Goal: Task Accomplishment & Management: Manage account settings

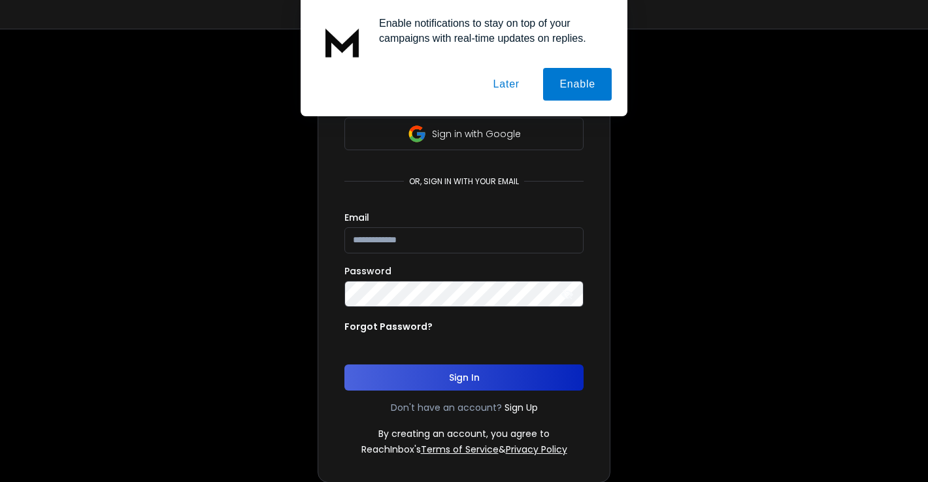
click at [482, 246] on input "email" at bounding box center [463, 240] width 239 height 26
paste input "**********"
type input "**********"
click at [509, 81] on button "Later" at bounding box center [505, 84] width 59 height 33
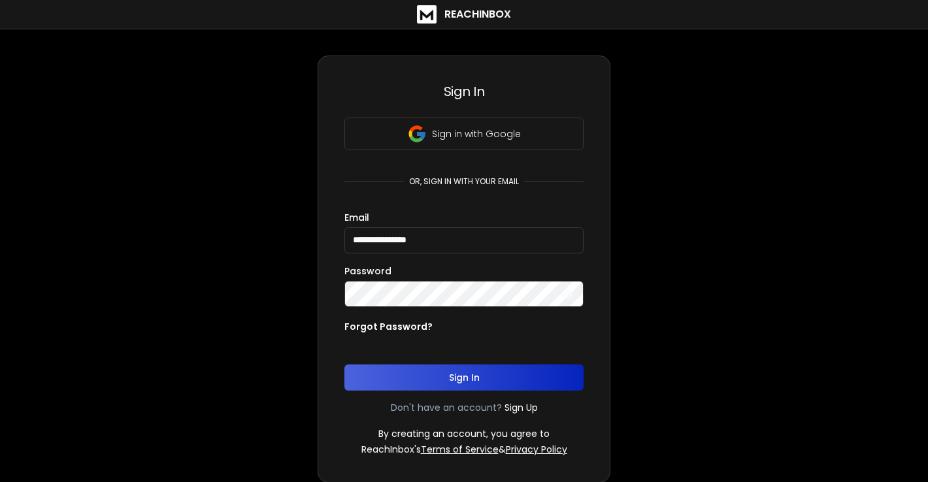
click at [453, 385] on button "Sign In" at bounding box center [463, 378] width 239 height 26
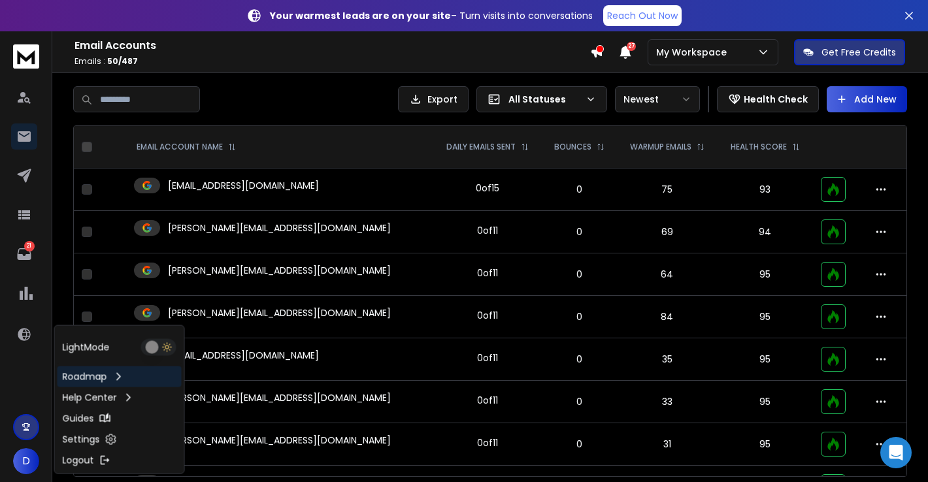
click at [163, 352] on icon at bounding box center [167, 347] width 10 height 10
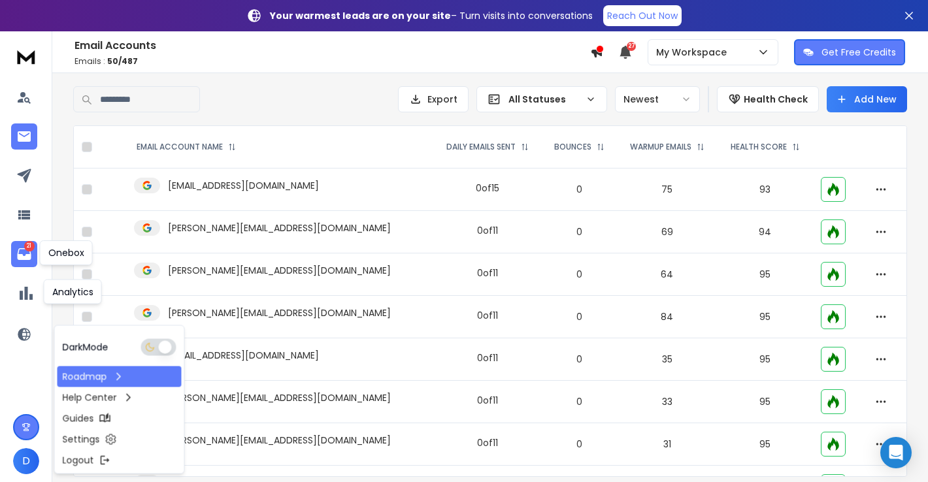
click at [22, 249] on icon at bounding box center [24, 254] width 16 height 16
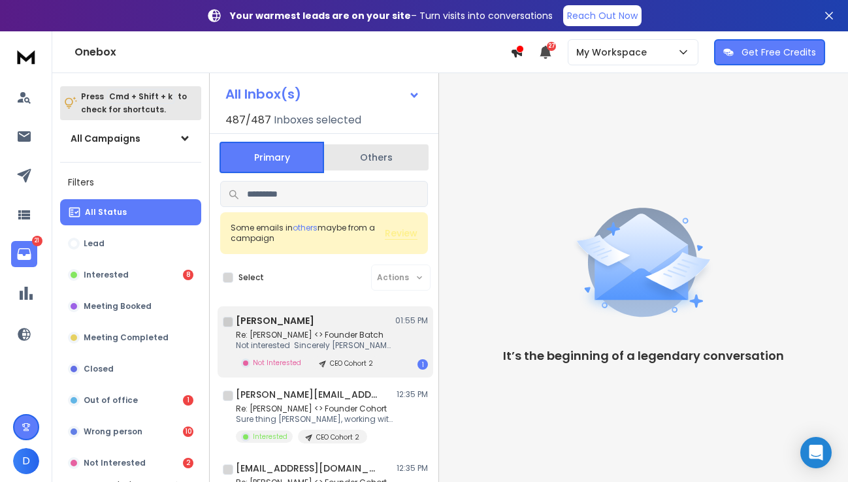
click at [368, 319] on div "[PERSON_NAME] 01:55 PM" at bounding box center [332, 320] width 192 height 13
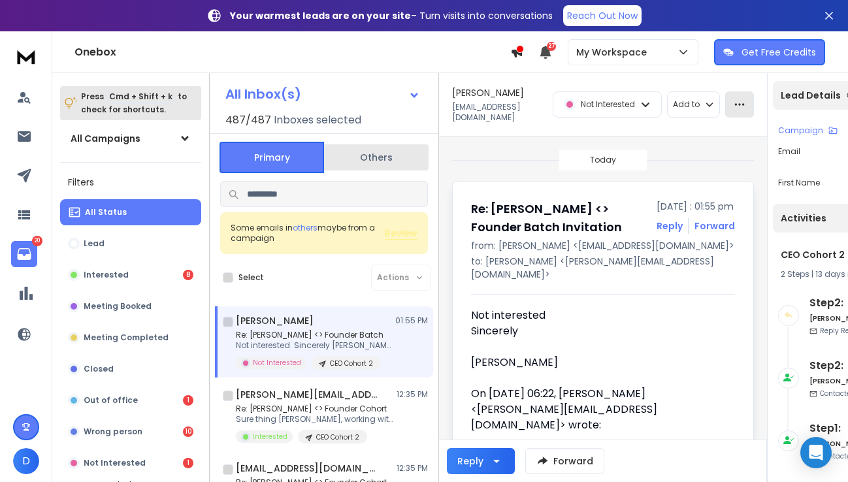
click at [754, 104] on button "button" at bounding box center [739, 104] width 29 height 26
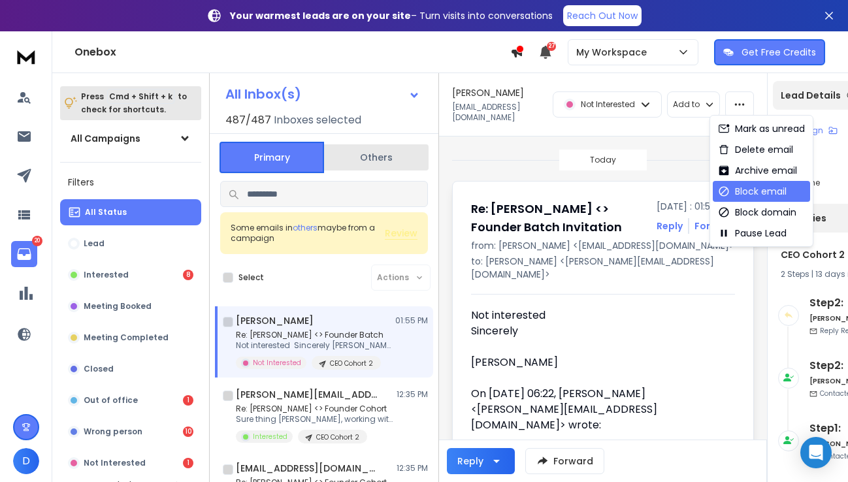
click at [781, 187] on div "Block email" at bounding box center [752, 191] width 69 height 13
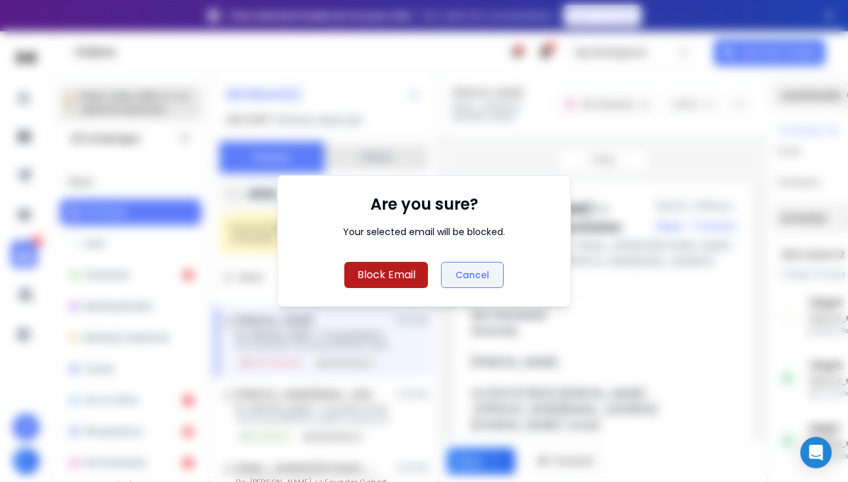
click at [403, 280] on button "Block Email" at bounding box center [386, 275] width 84 height 26
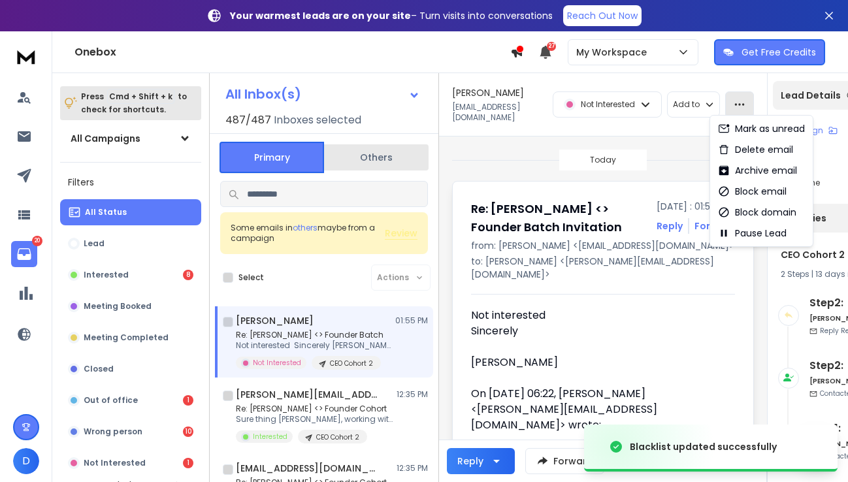
click at [754, 91] on button "button" at bounding box center [739, 104] width 29 height 26
click at [766, 148] on div "Delete email" at bounding box center [755, 149] width 75 height 13
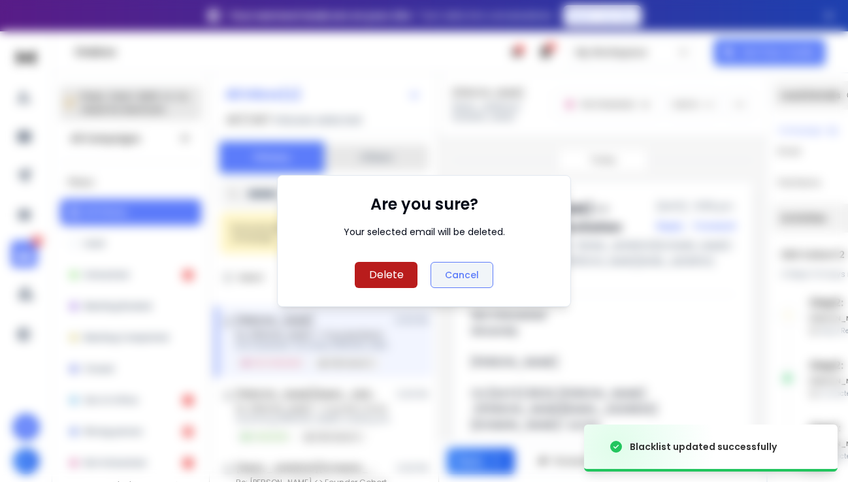
click at [414, 274] on button "Delete" at bounding box center [386, 275] width 63 height 26
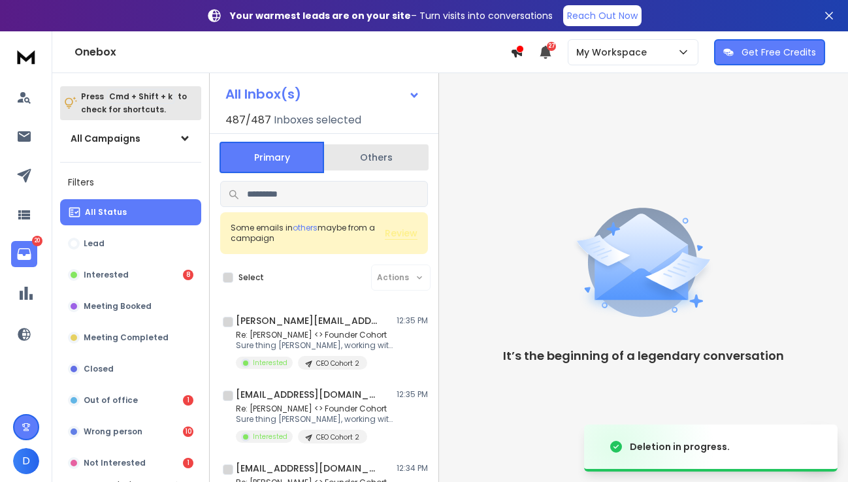
click at [363, 137] on div "All Inbox(s) 487 / 487 Inboxes selected Primary Others Some emails in others ma…" at bounding box center [324, 314] width 229 height 482
click at [365, 144] on button "Others" at bounding box center [376, 157] width 105 height 29
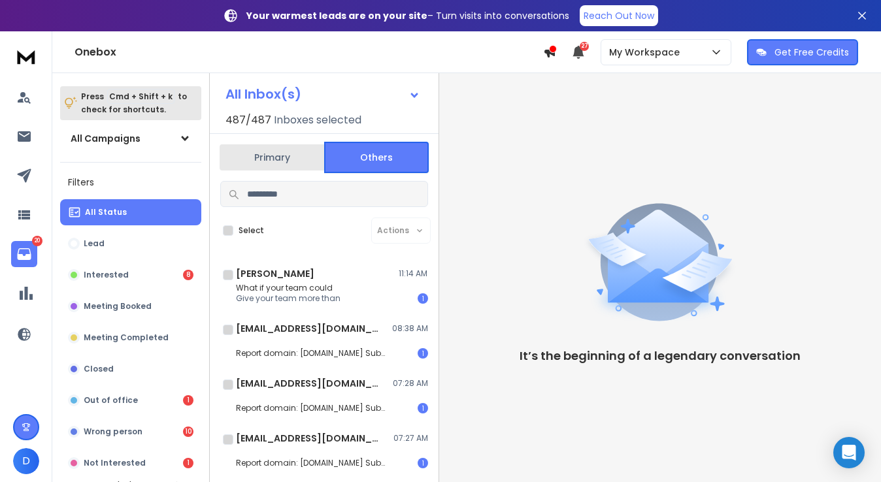
click at [275, 145] on button "Primary" at bounding box center [272, 157] width 105 height 29
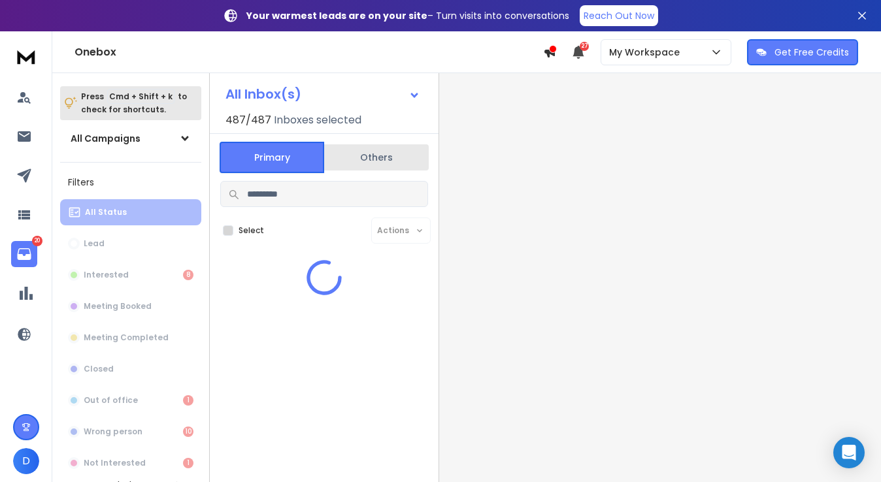
click at [275, 150] on button "Primary" at bounding box center [272, 157] width 105 height 31
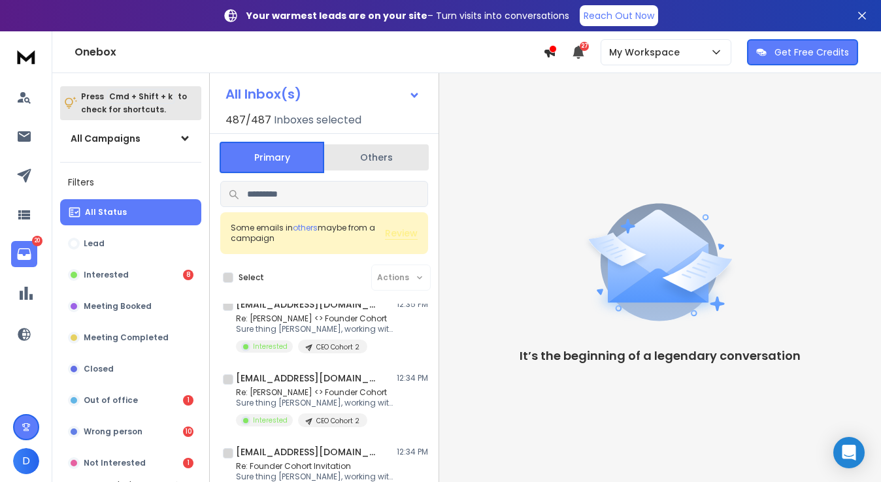
scroll to position [271, 0]
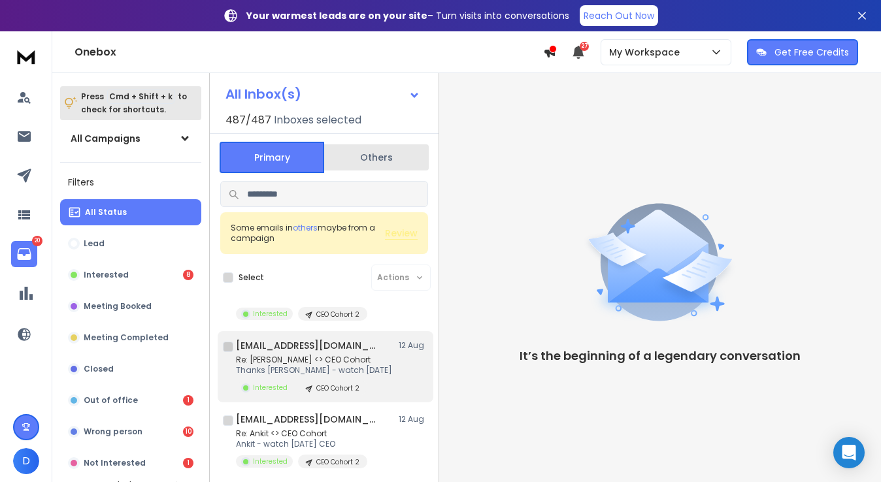
click at [384, 361] on div "Re: [PERSON_NAME] <> CEO Cohort Thanks [PERSON_NAME] - watch [DATE] Interested …" at bounding box center [332, 375] width 192 height 40
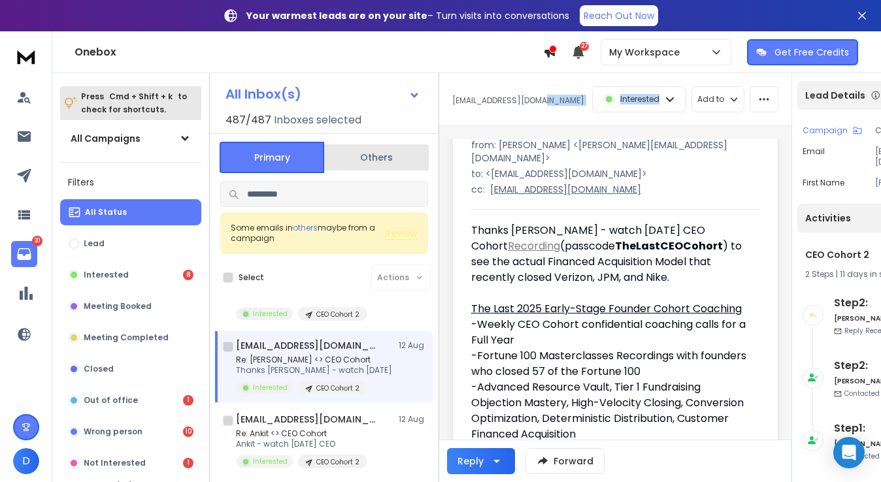
scroll to position [0, 0]
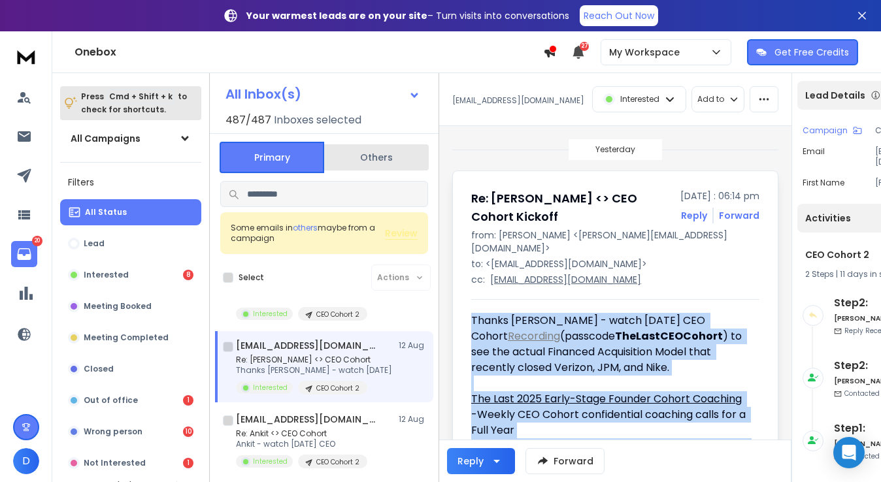
drag, startPoint x: 537, startPoint y: 383, endPoint x: 462, endPoint y: 302, distance: 110.5
copy div "Thanks [PERSON_NAME] - watch [DATE] CEO Cohort Recording (passcode TheLastCEOCo…"
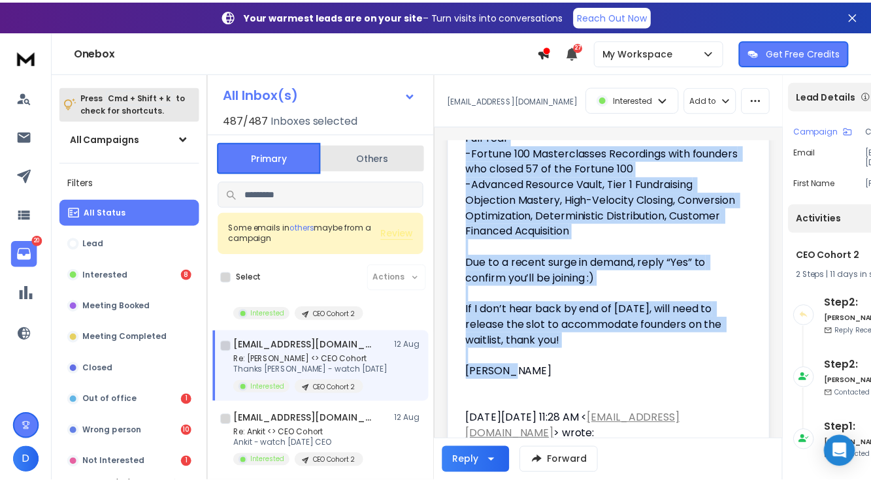
scroll to position [301, 0]
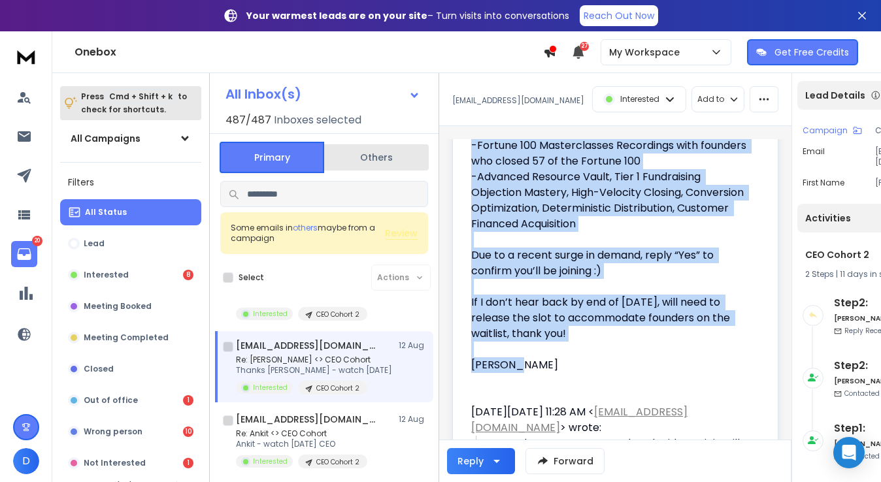
click at [646, 287] on div "The Last 2025 Early-Stage Founder Cohort Coaching -Weekly CEO Cohort confidenti…" at bounding box center [610, 216] width 278 height 251
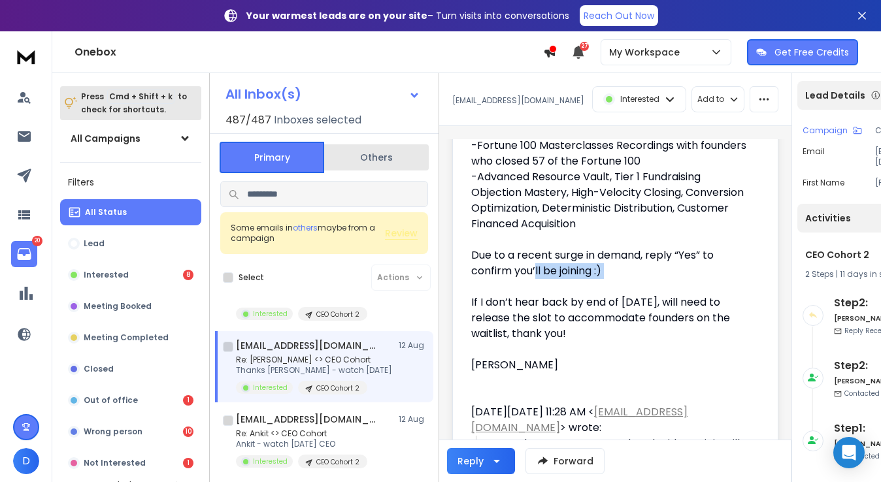
drag, startPoint x: 574, startPoint y: 278, endPoint x: 533, endPoint y: 269, distance: 42.8
click at [533, 269] on div "The Last 2025 Early-Stage Founder Cohort Coaching -Weekly CEO Cohort confidenti…" at bounding box center [610, 216] width 278 height 251
click at [589, 281] on div "The Last 2025 Early-Stage Founder Cohort Coaching -Weekly CEO Cohort confidenti…" at bounding box center [610, 216] width 278 height 251
drag, startPoint x: 595, startPoint y: 277, endPoint x: 670, endPoint y: 258, distance: 77.5
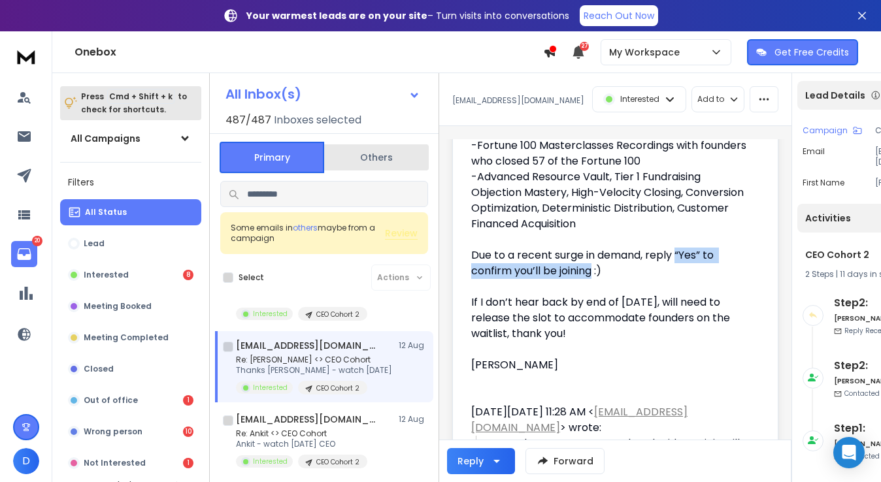
click at [676, 256] on div "The Last 2025 Early-Stage Founder Cohort Coaching -Weekly CEO Cohort confidenti…" at bounding box center [610, 216] width 278 height 251
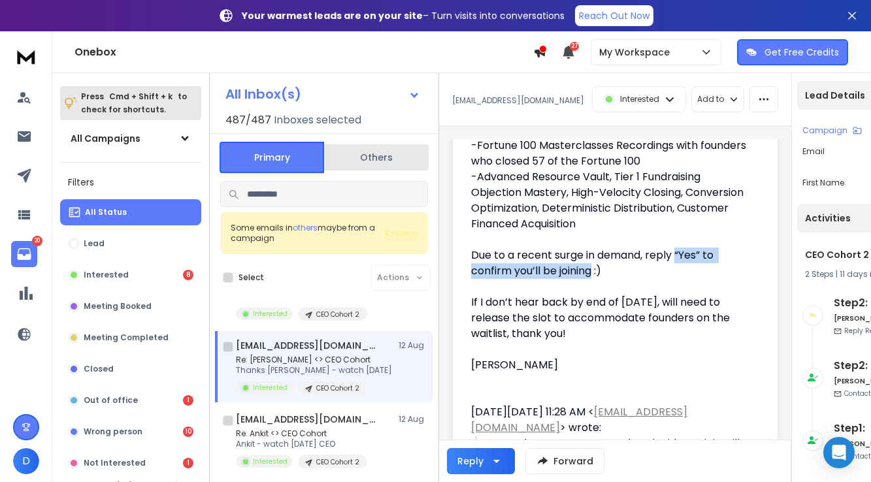
scroll to position [0, 0]
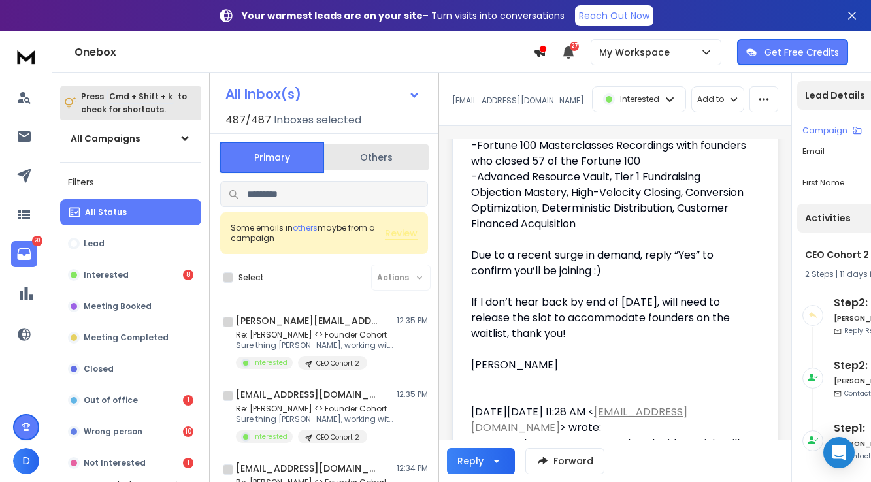
click at [380, 148] on button "Others" at bounding box center [376, 157] width 105 height 29
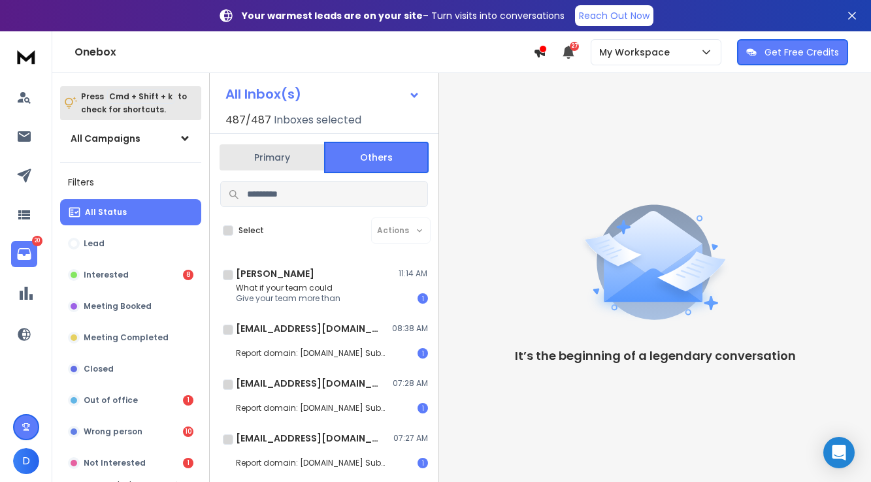
click at [285, 157] on button "Primary" at bounding box center [272, 157] width 105 height 29
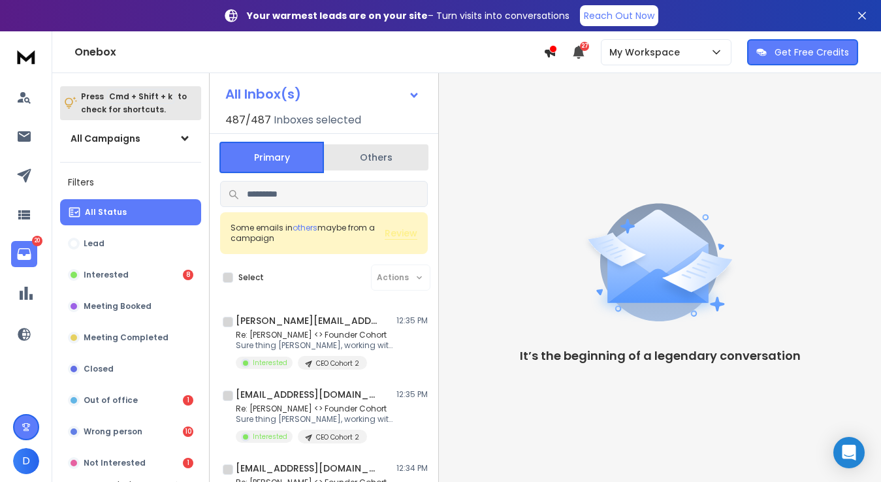
click at [363, 142] on div "All Inbox(s) 487 / 487 Inboxes selected Primary Others Some emails in others ma…" at bounding box center [324, 314] width 229 height 482
click at [360, 148] on button "Others" at bounding box center [376, 157] width 105 height 29
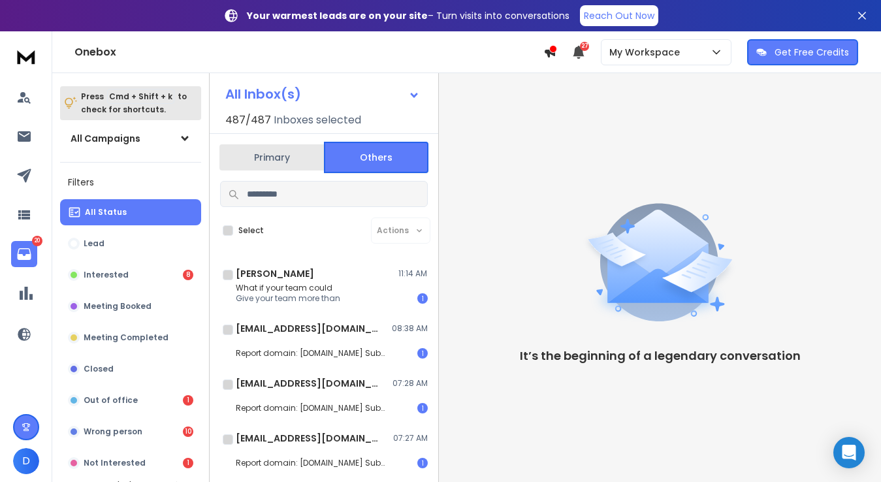
click at [259, 167] on button "Primary" at bounding box center [272, 157] width 105 height 29
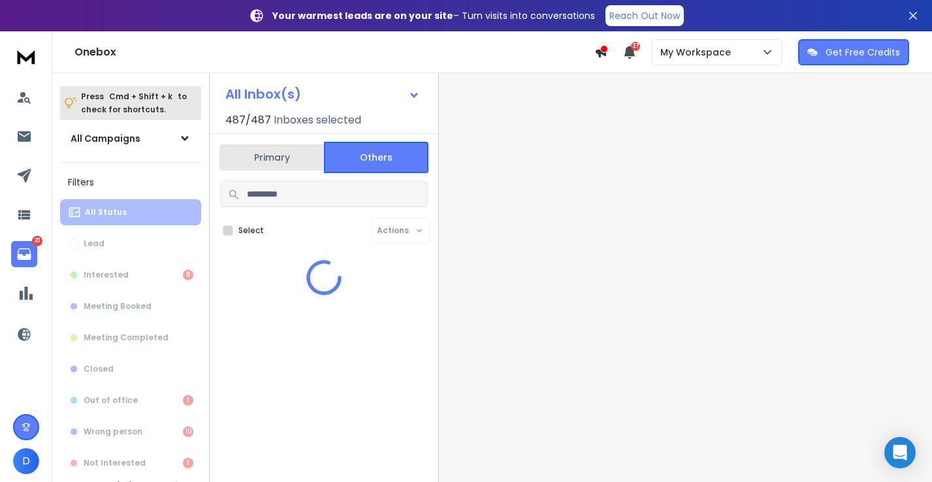
click at [346, 154] on button "Others" at bounding box center [376, 157] width 105 height 31
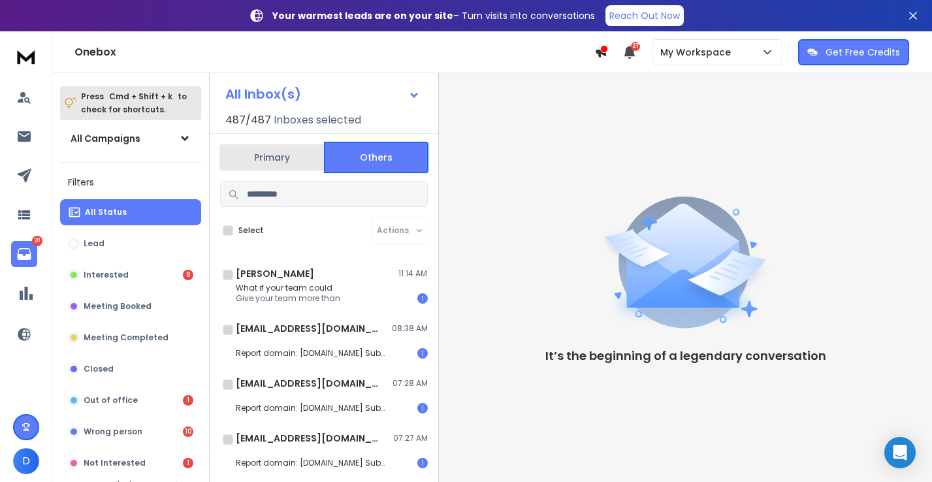
click at [292, 162] on button "Primary" at bounding box center [272, 157] width 105 height 29
